Goal: Task Accomplishment & Management: Manage account settings

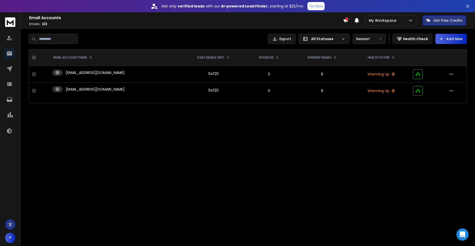
click at [153, 69] on td "[EMAIL_ADDRESS][DOMAIN_NAME]" at bounding box center [114, 74] width 131 height 17
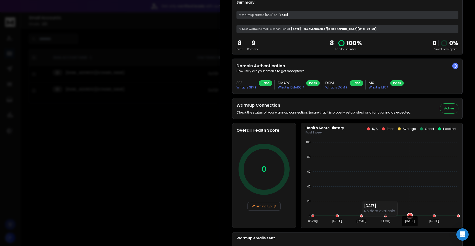
scroll to position [48, 0]
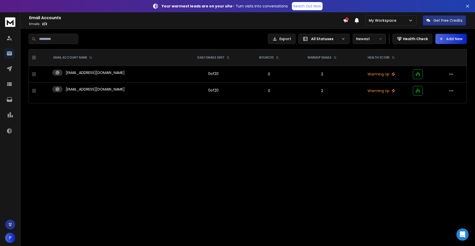
click at [84, 74] on p "[EMAIL_ADDRESS][DOMAIN_NAME]" at bounding box center [95, 72] width 59 height 5
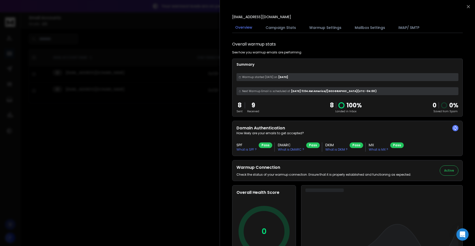
click at [114, 125] on div at bounding box center [237, 123] width 475 height 246
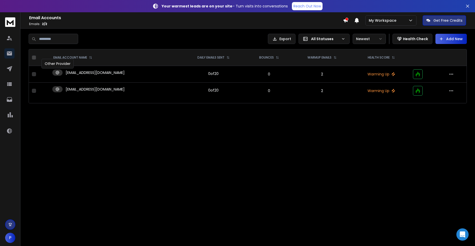
click at [57, 75] on div at bounding box center [57, 72] width 10 height 6
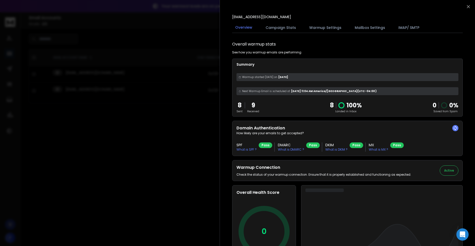
click at [66, 113] on div at bounding box center [237, 123] width 475 height 246
